Goal: Navigation & Orientation: Find specific page/section

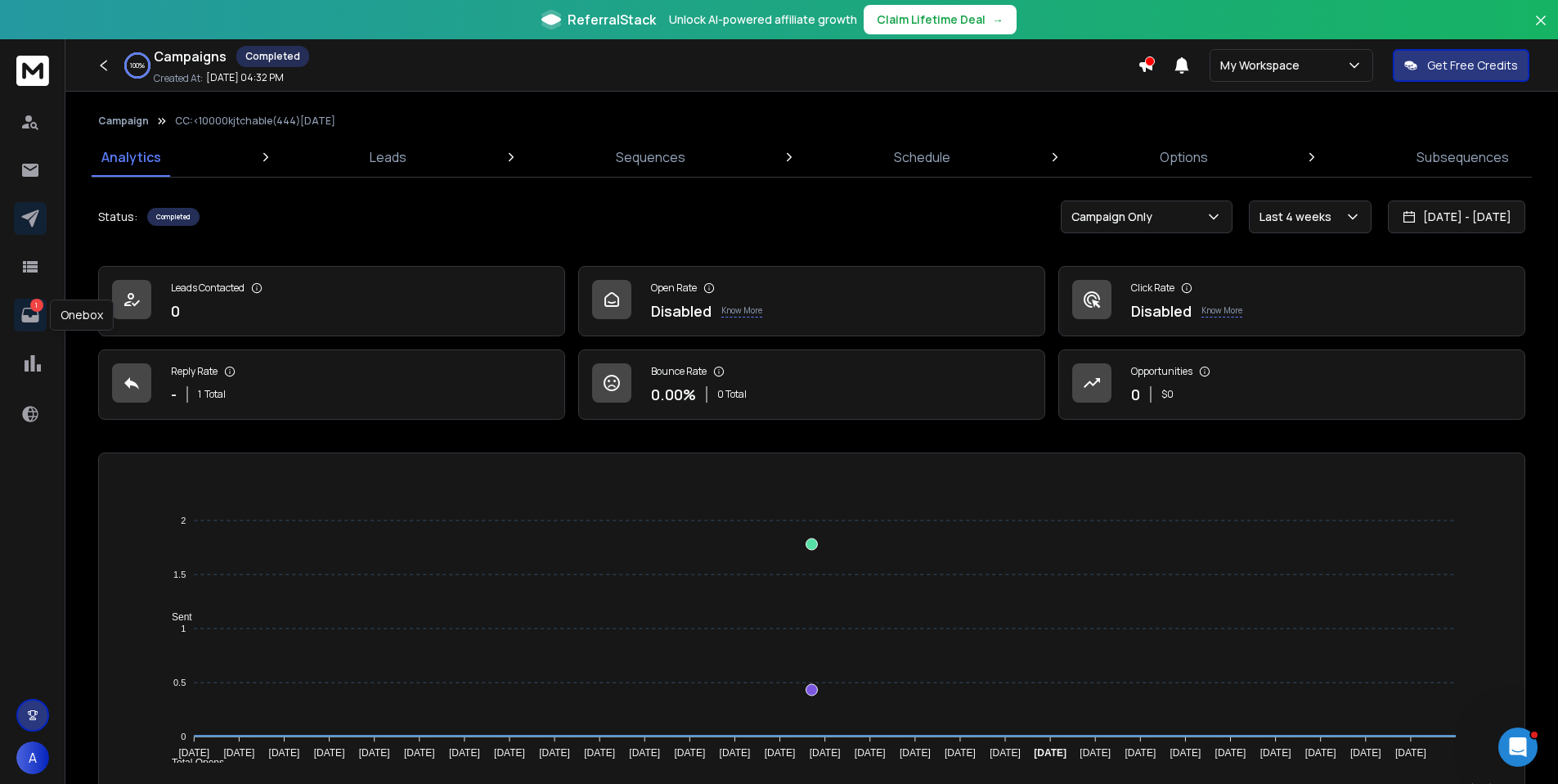
click at [34, 317] on icon at bounding box center [30, 314] width 17 height 14
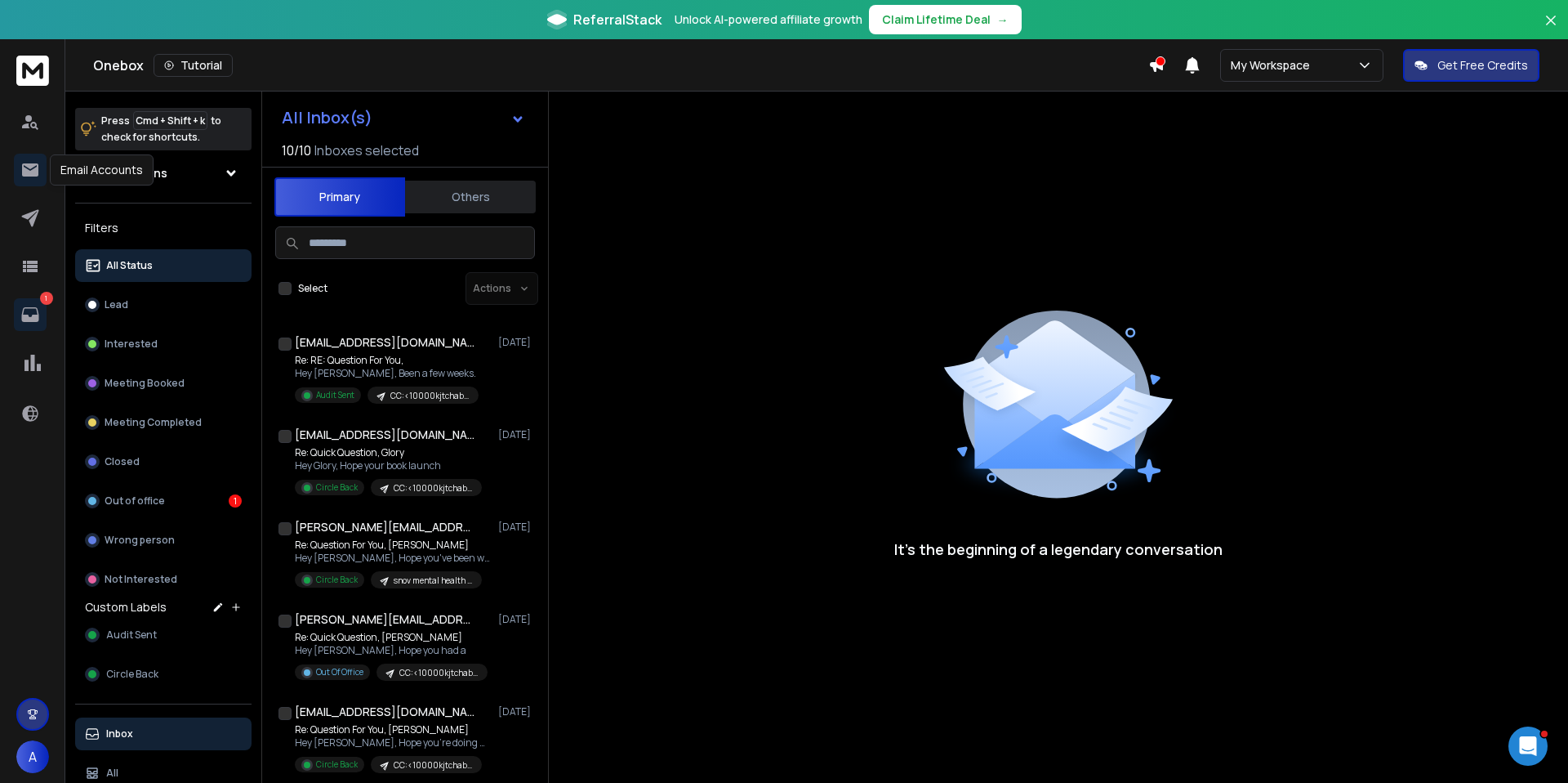
click at [31, 175] on icon at bounding box center [29, 170] width 16 height 13
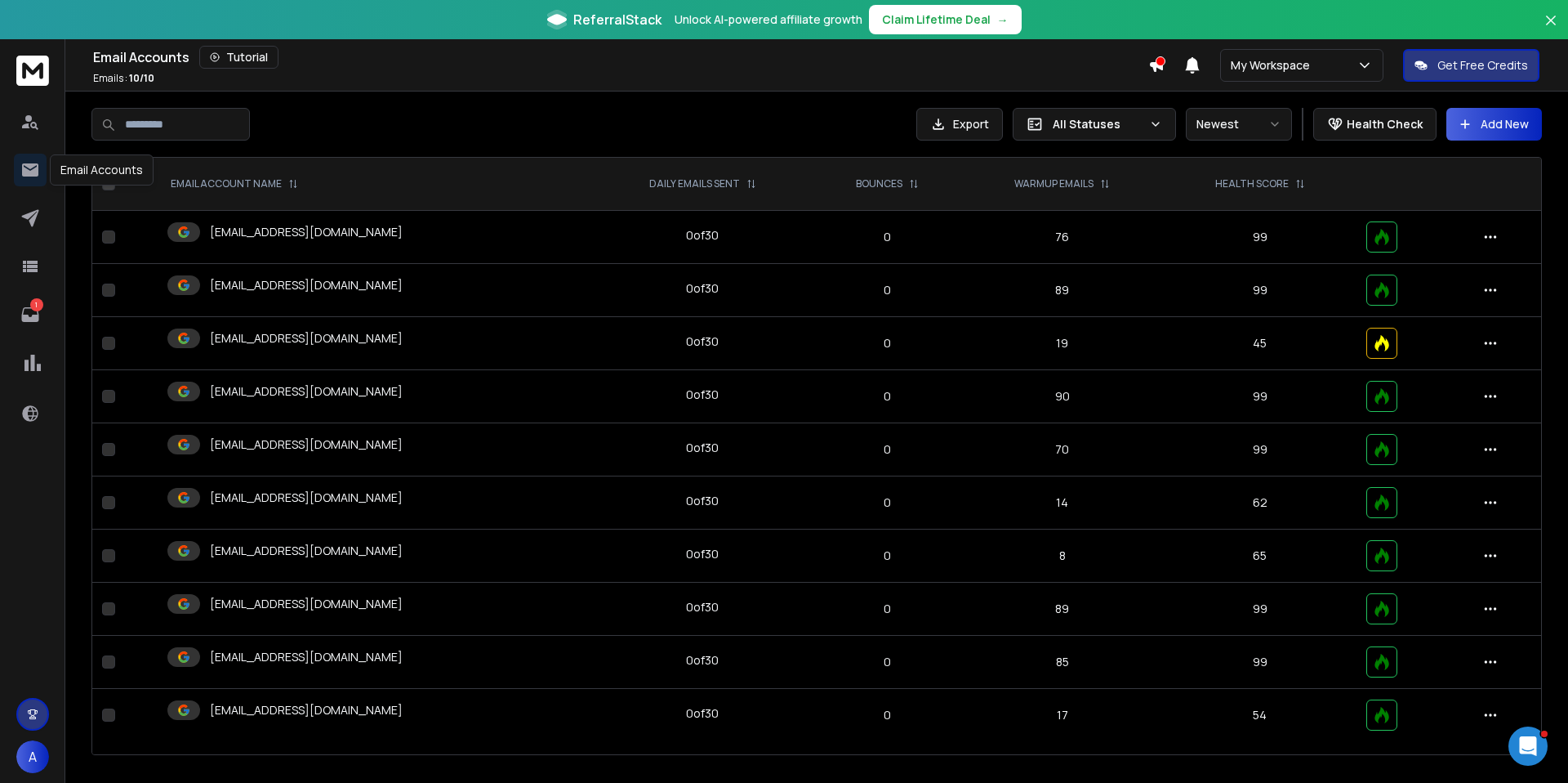
click at [33, 174] on icon at bounding box center [29, 170] width 16 height 13
click at [25, 172] on icon at bounding box center [29, 170] width 16 height 13
click at [30, 129] on icon at bounding box center [29, 121] width 19 height 19
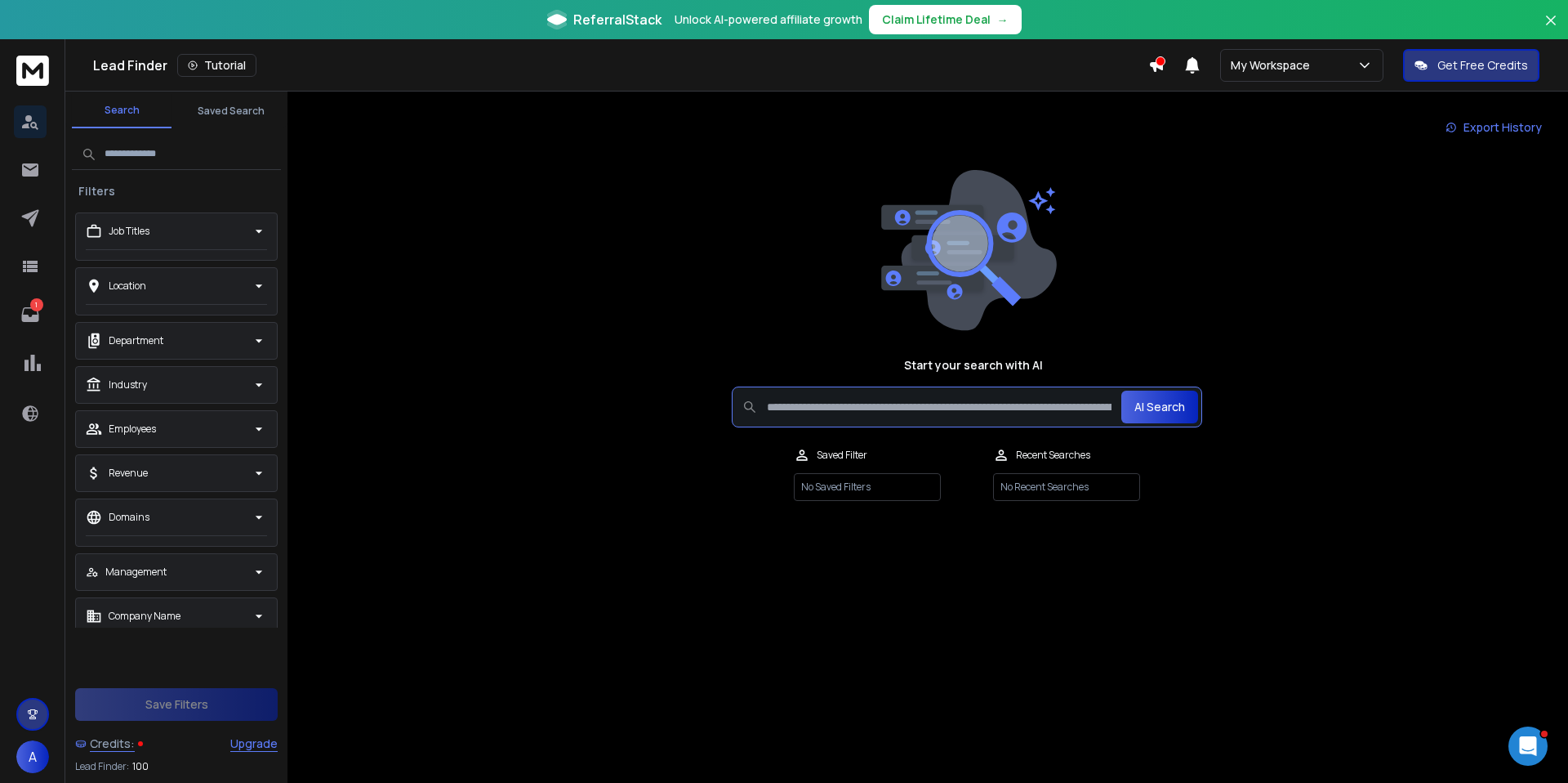
click at [121, 743] on span "Credits:" at bounding box center [112, 743] width 45 height 16
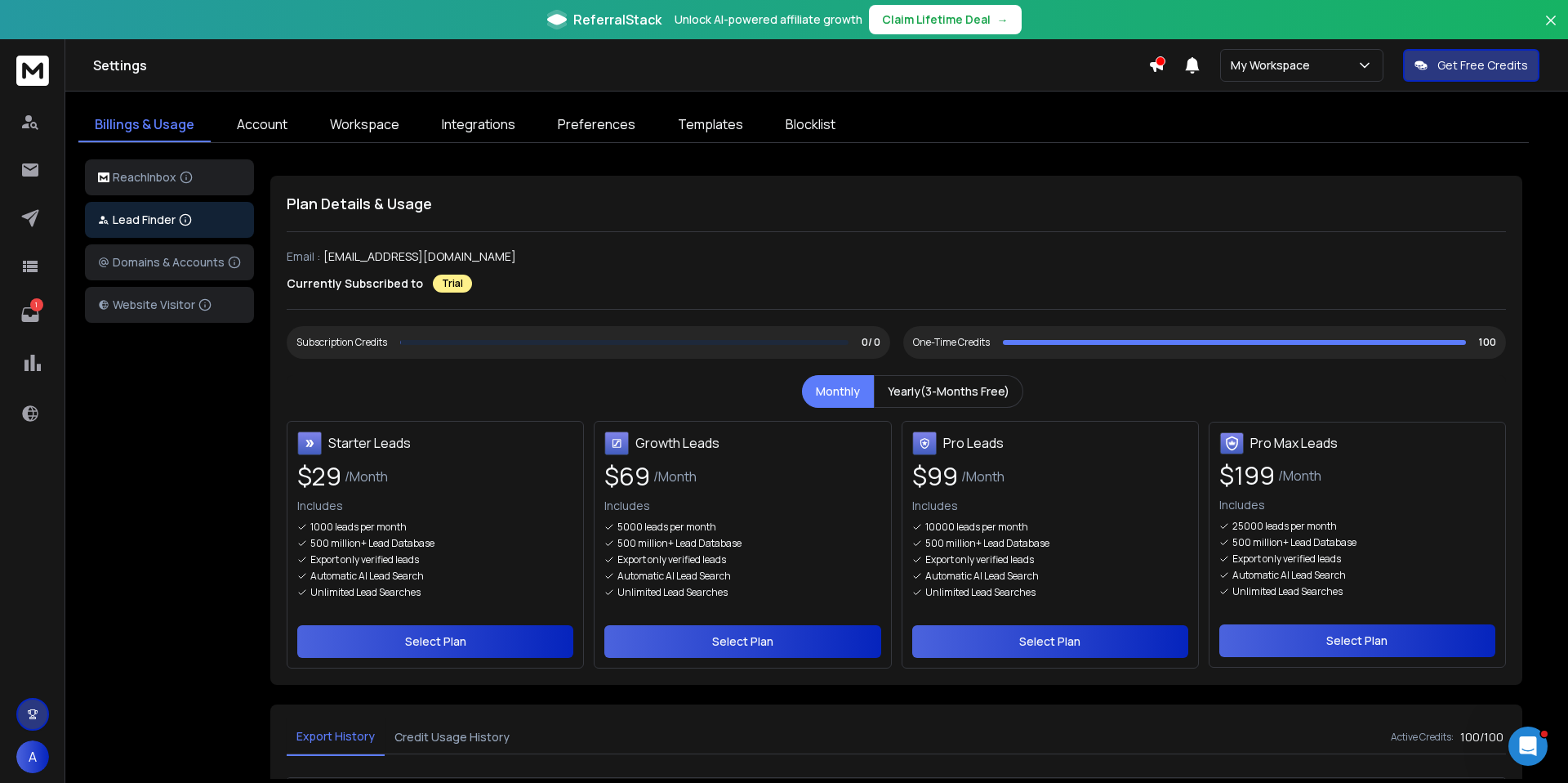
scroll to position [10, 0]
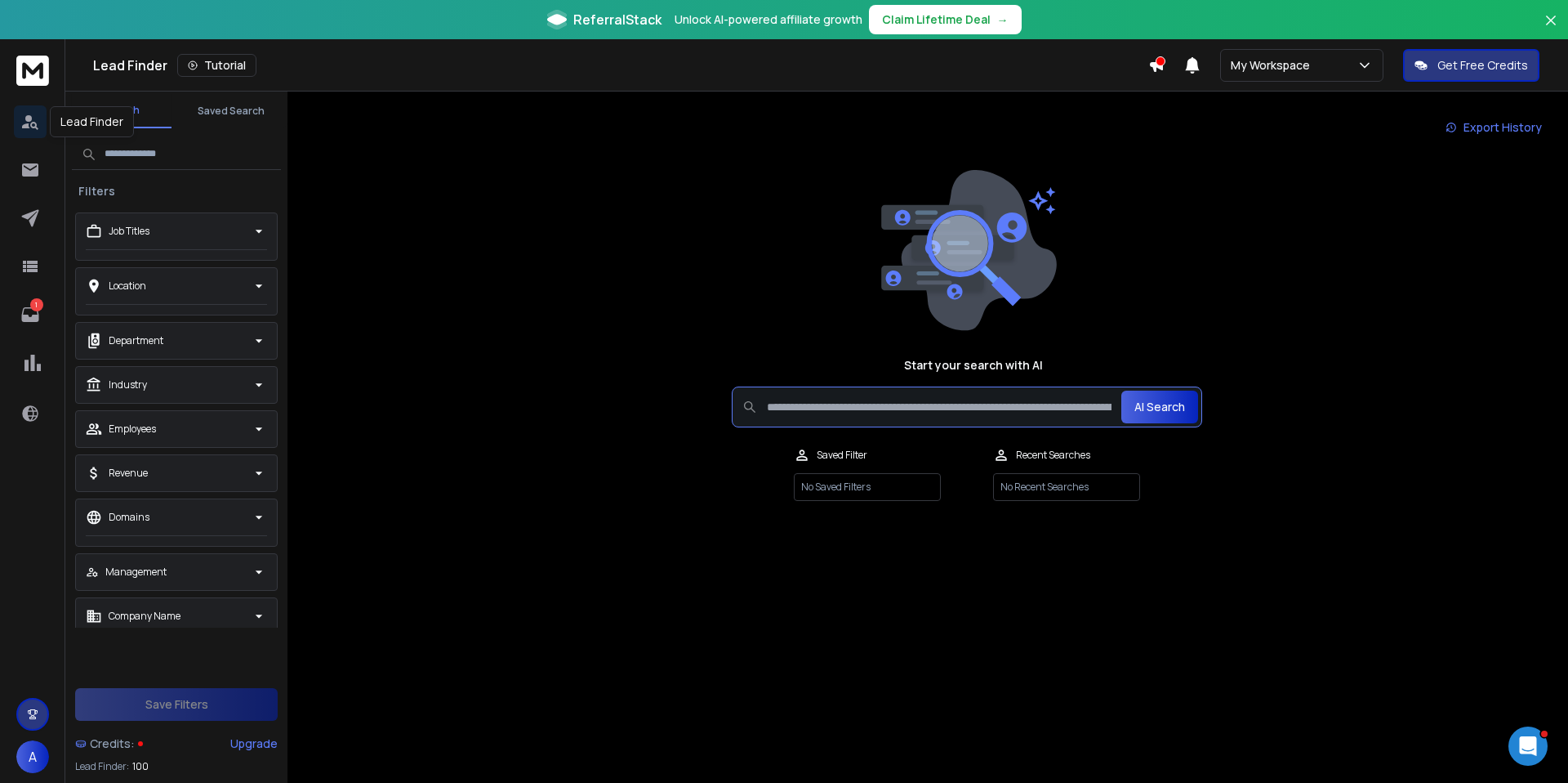
click at [28, 129] on icon at bounding box center [29, 121] width 19 height 19
click at [28, 167] on icon at bounding box center [29, 170] width 16 height 13
